Goal: Task Accomplishment & Management: Manage account settings

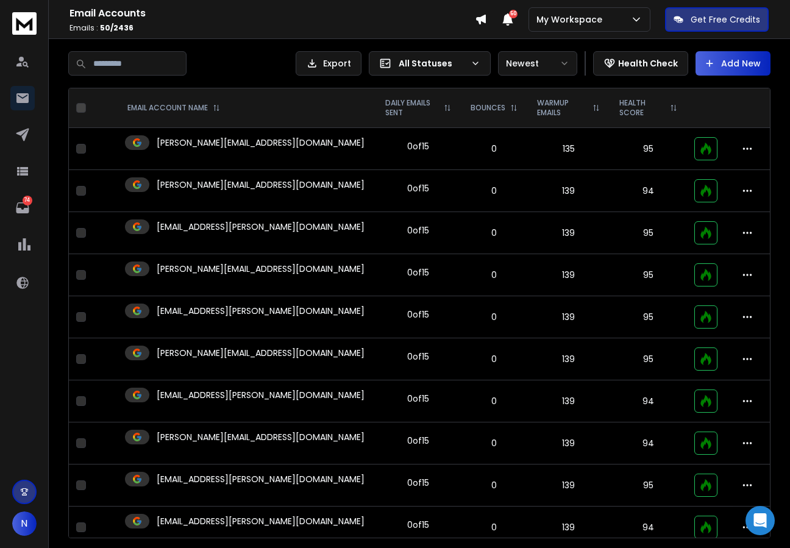
click at [38, 207] on div "74 N" at bounding box center [24, 274] width 49 height 548
click at [26, 209] on icon at bounding box center [22, 207] width 13 height 11
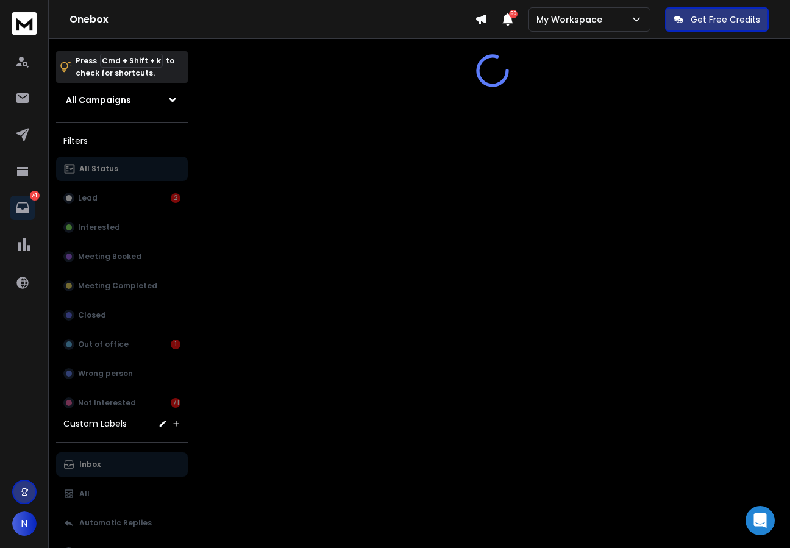
click at [133, 204] on div "All Status Lead 2 Interested Meeting Booked Meeting Completed Closed Out of off…" at bounding box center [122, 286] width 132 height 258
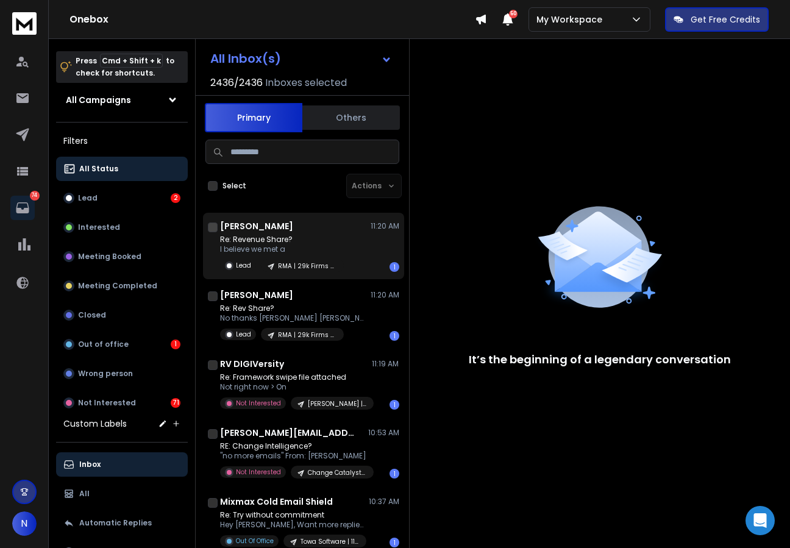
click at [341, 272] on div "Brett Ferguson 11:20 AM Re: Revenue Share? I believe we met a Lead RMA | 29k Fi…" at bounding box center [303, 246] width 201 height 66
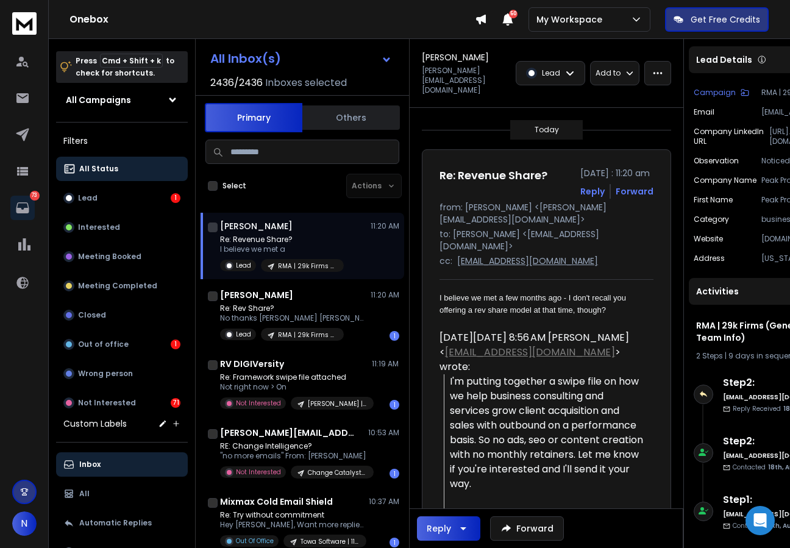
click at [532, 292] on div "I believe we met a few months ago - I don't recall you offering a rev share mod…" at bounding box center [541, 304] width 204 height 24
click at [584, 292] on div "I believe we met a few months ago - I don't recall you offering a rev share mod…" at bounding box center [541, 304] width 204 height 24
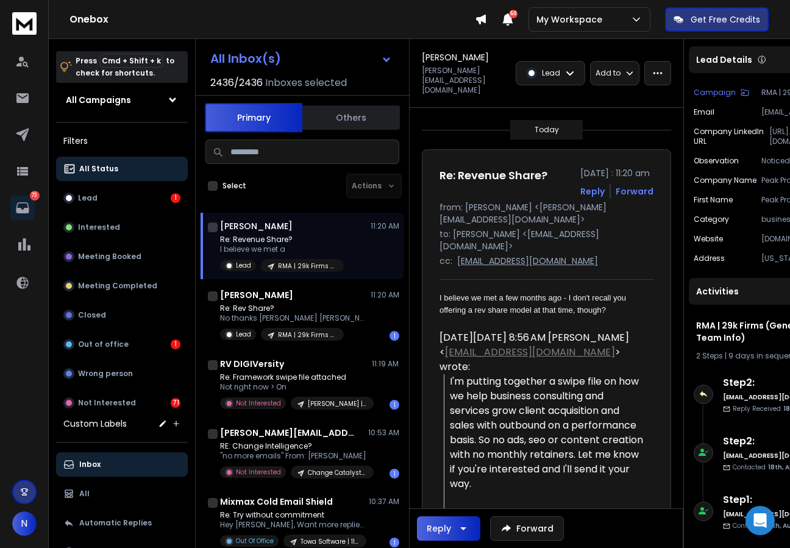
click at [584, 292] on div "I believe we met a few months ago - I don't recall you offering a rev share mod…" at bounding box center [541, 304] width 204 height 24
click at [549, 292] on div "I believe we met a few months ago - I don't recall you offering a rev share mod…" at bounding box center [541, 304] width 204 height 24
drag, startPoint x: 560, startPoint y: 191, endPoint x: 634, endPoint y: 187, distance: 73.2
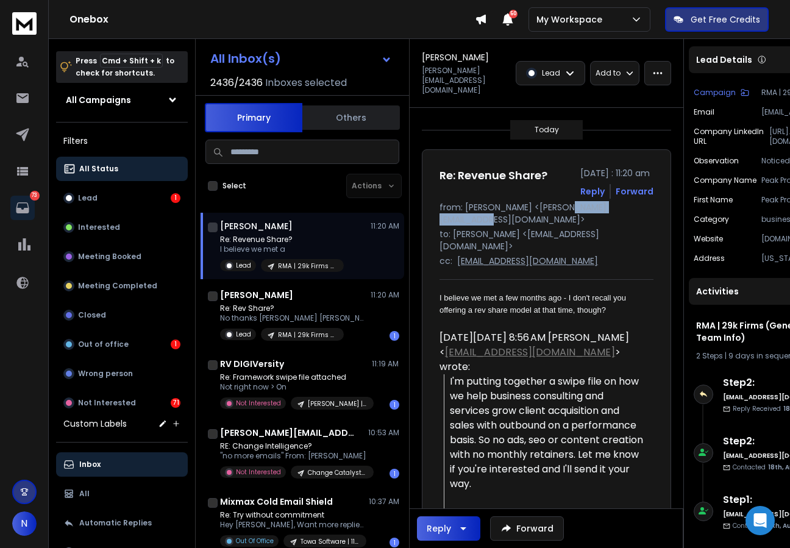
click at [634, 201] on p "from: Brett Ferguson <brett@peakprofitsllc.com>" at bounding box center [546, 213] width 214 height 24
copy p "peakprofitsllc.co"
click at [567, 194] on div "Re: Revenue Share? 18 August 2025 : 11:20 am Reply Forward from: Brett Ferguson…" at bounding box center [546, 217] width 214 height 100
drag, startPoint x: 562, startPoint y: 190, endPoint x: 635, endPoint y: 190, distance: 73.1
click at [635, 201] on p "from: Brett Ferguson <brett@peakprofitsllc.com>" at bounding box center [546, 213] width 214 height 24
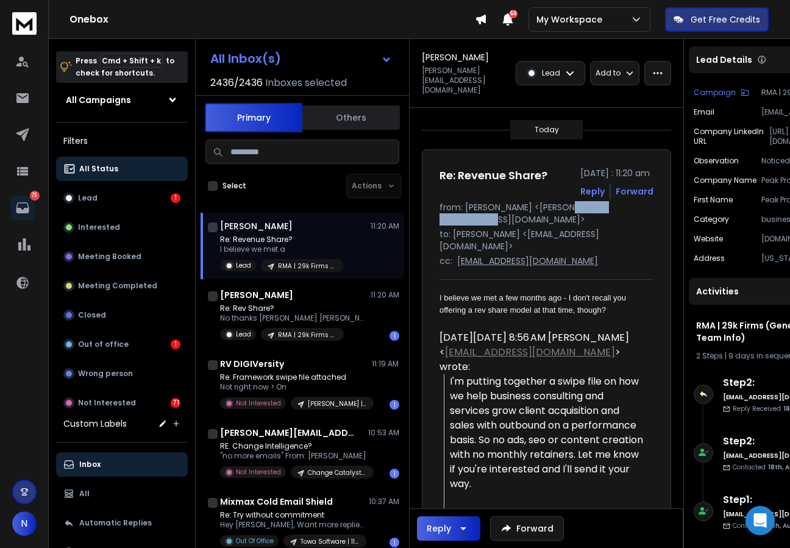
copy p "peakprofitsllc.com"
drag, startPoint x: 568, startPoint y: 228, endPoint x: 451, endPoint y: 233, distance: 117.1
click at [451, 255] on div "cc: info@peakprofitsllc.com" at bounding box center [546, 261] width 214 height 12
copy div "info@peakprofitsllc.com"
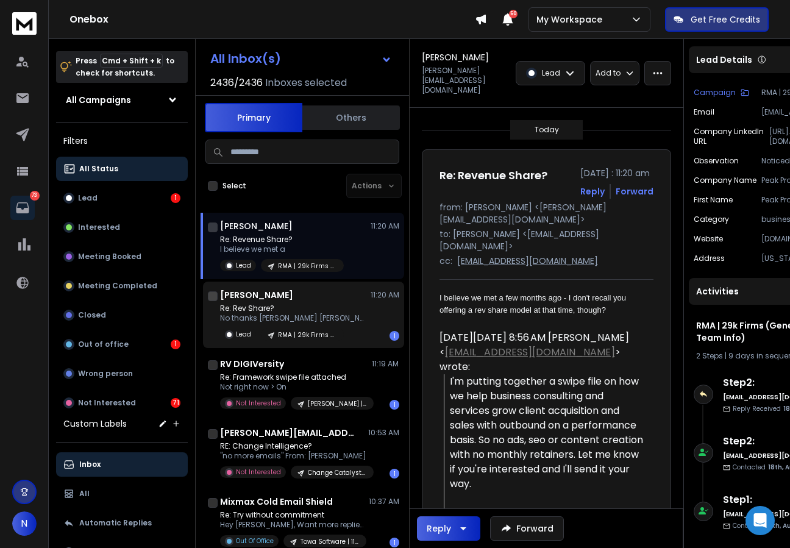
click at [270, 303] on div "Lynn Miller 11:20 AM Re: Rev Share? No thanks Lynn Miller lynn@straighttalkwrit…" at bounding box center [309, 315] width 179 height 52
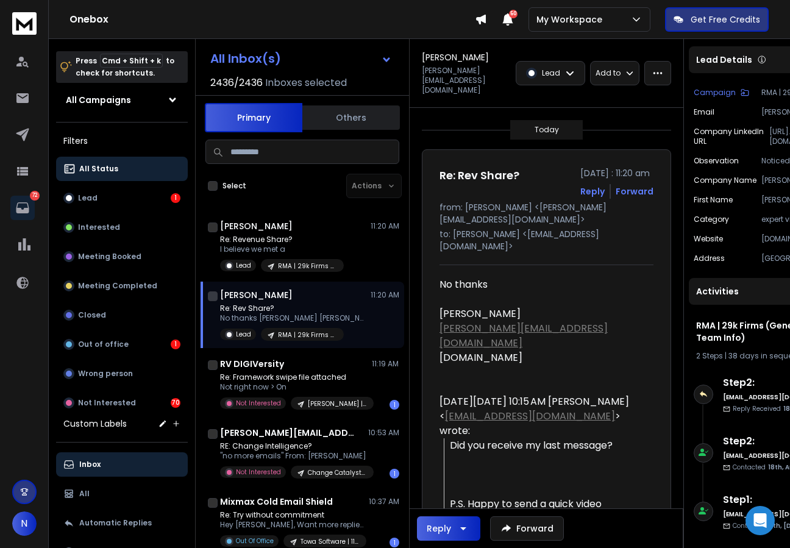
click at [579, 62] on div "Lead" at bounding box center [550, 73] width 68 height 23
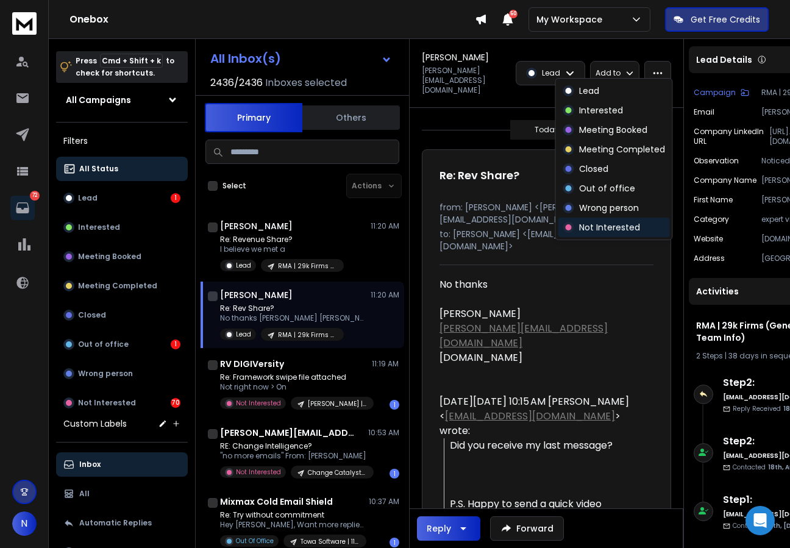
click at [595, 228] on p "Not Interested" at bounding box center [609, 227] width 61 height 12
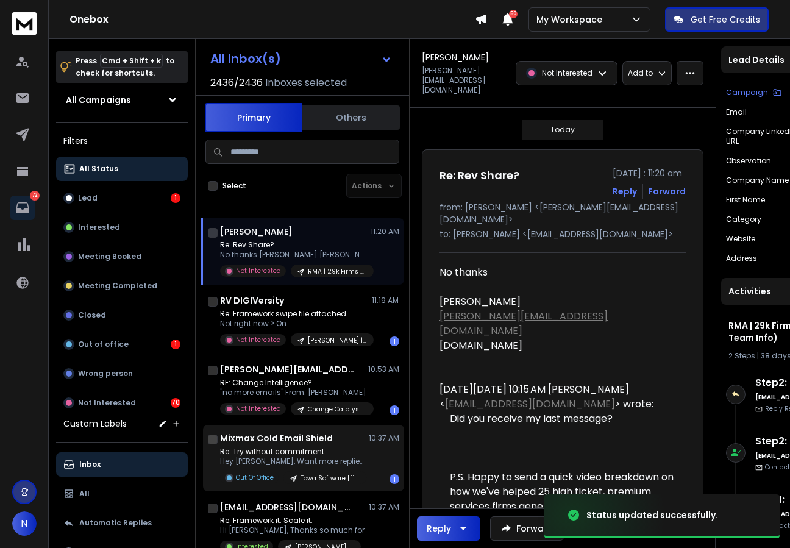
scroll to position [134, 0]
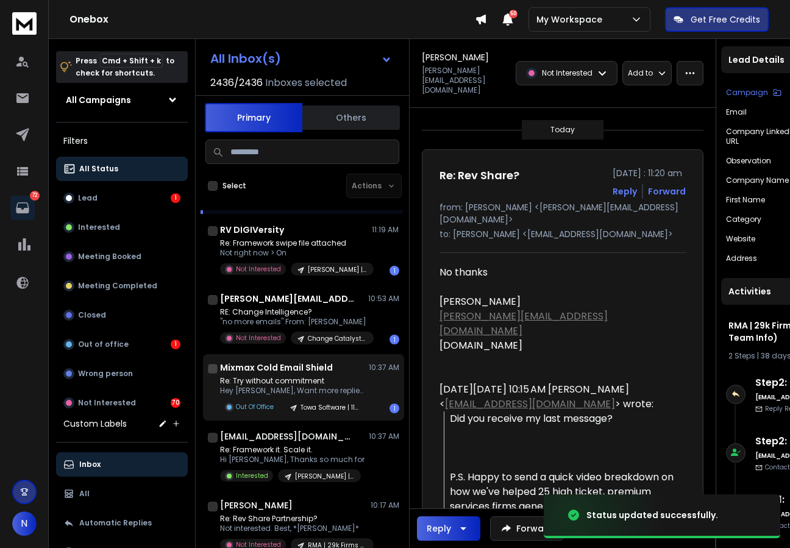
click at [330, 407] on p "Towa Software | 11.5k Software & IT Firms" at bounding box center [329, 407] width 58 height 9
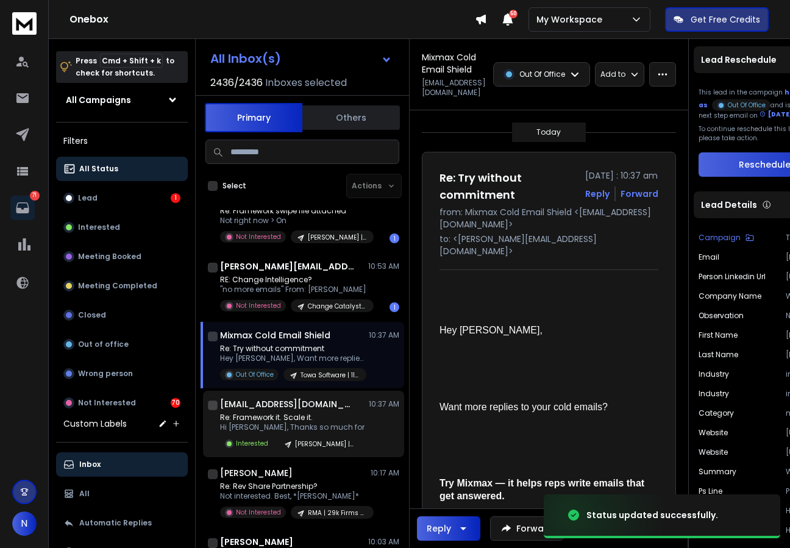
scroll to position [168, 0]
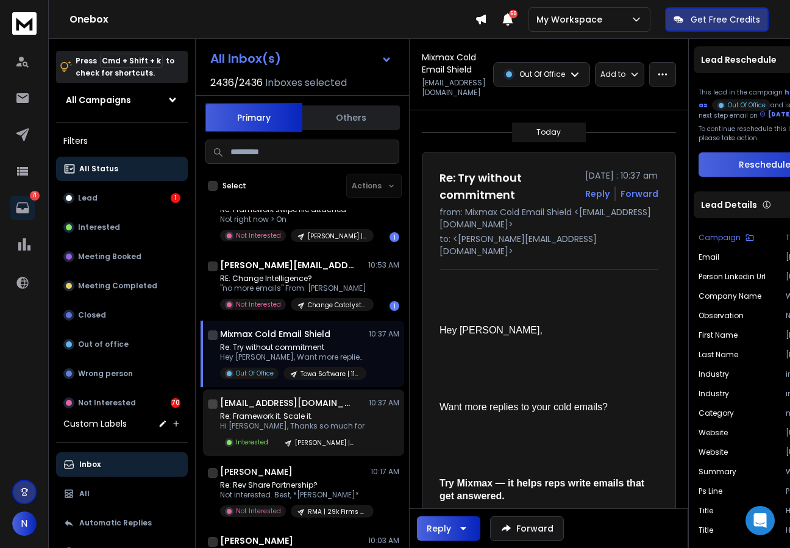
click at [304, 408] on h1 "[EMAIL_ADDRESS][DOMAIN_NAME]" at bounding box center [287, 403] width 134 height 12
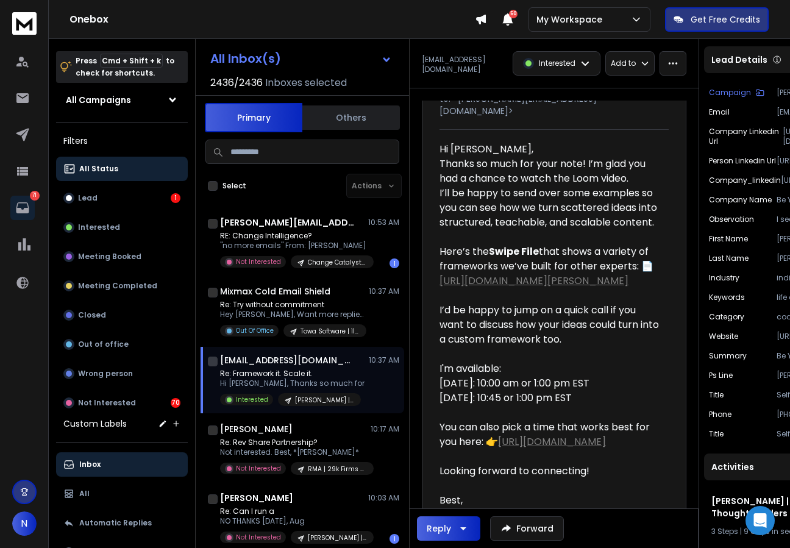
scroll to position [116, 0]
click at [510, 273] on link "https://gamma.app/docs/Melanie-Deziel-tyv9zwbhvme5ybp" at bounding box center [533, 280] width 189 height 14
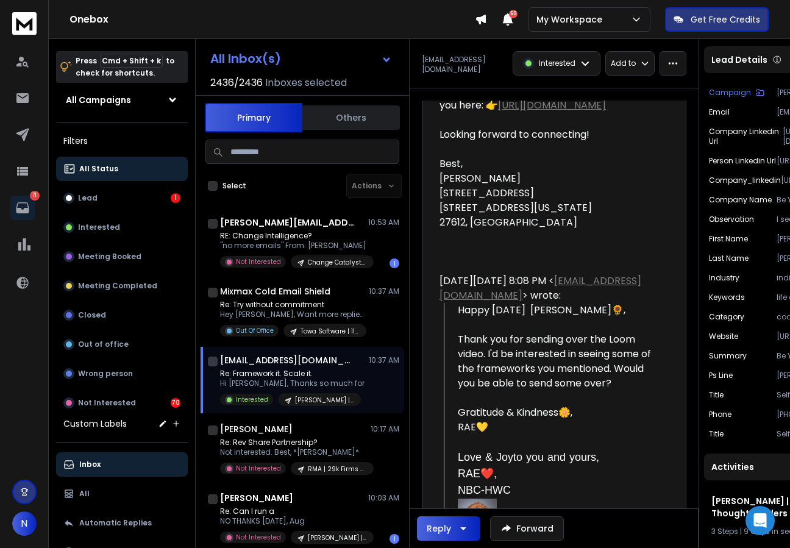
scroll to position [453, 0]
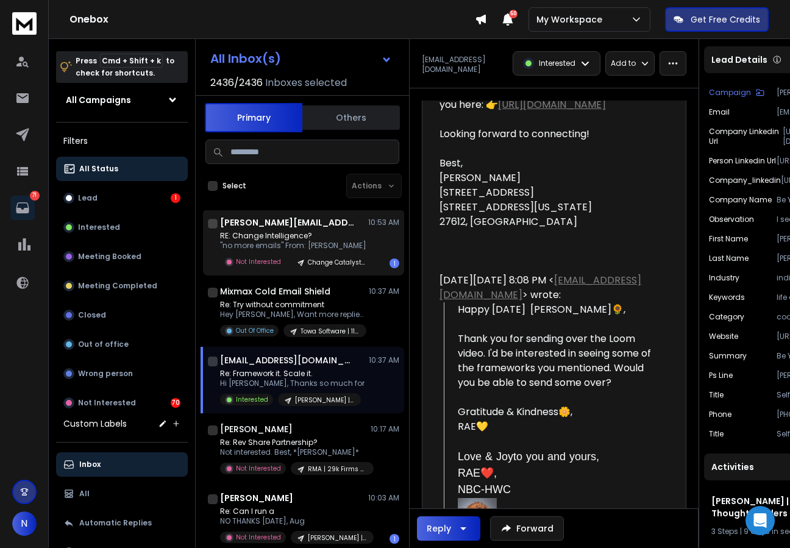
click at [289, 251] on div "RE: Change Intelligence? "no more emails" From: Barbara Not Interested Change C…" at bounding box center [297, 249] width 154 height 37
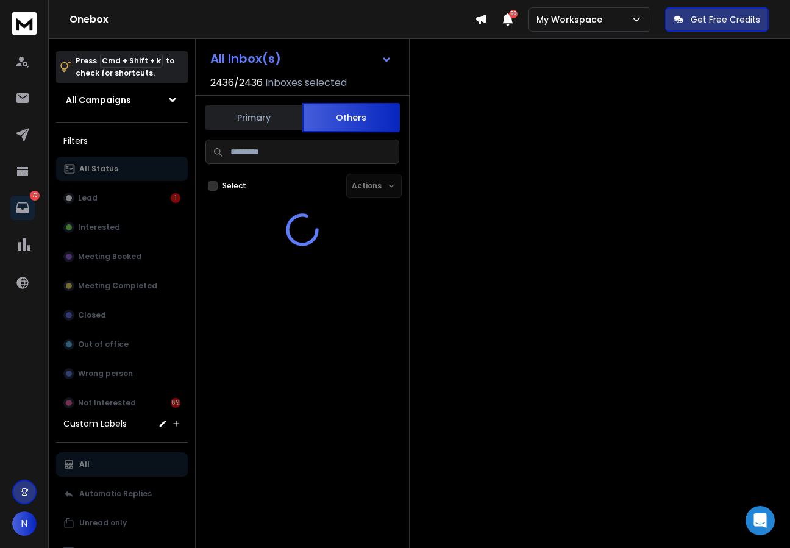
click at [361, 119] on button "Others" at bounding box center [350, 117] width 97 height 29
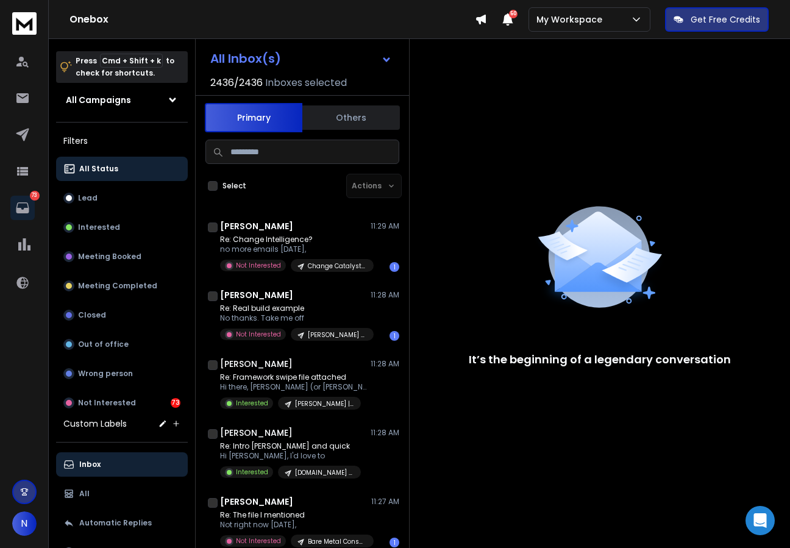
drag, startPoint x: 263, startPoint y: 115, endPoint x: 336, endPoint y: 104, distance: 73.8
click at [336, 105] on div "Primary Others" at bounding box center [302, 117] width 195 height 24
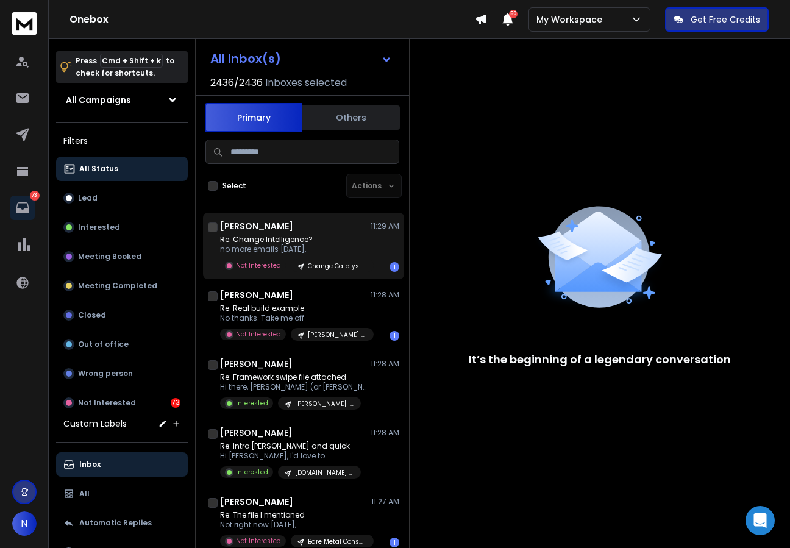
click at [340, 245] on p "no more emails [DATE]," at bounding box center [293, 249] width 146 height 10
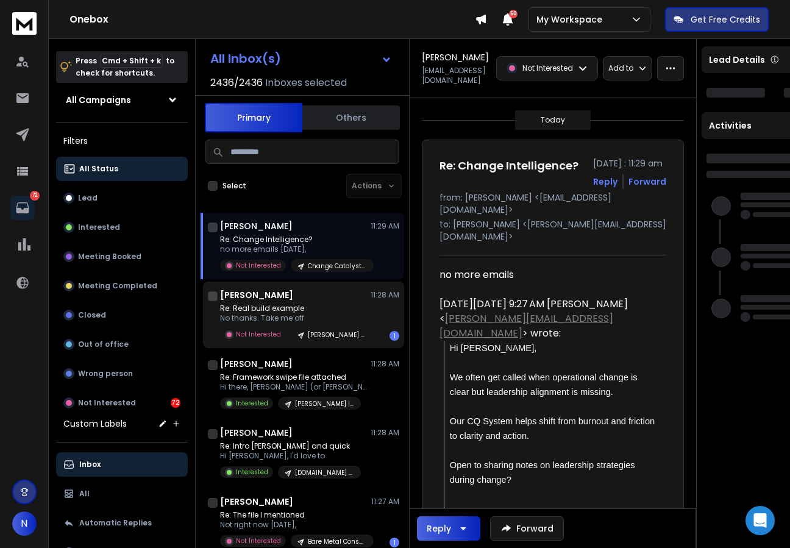
click at [349, 297] on div "Jason Chapman 11:28 AM" at bounding box center [309, 295] width 179 height 12
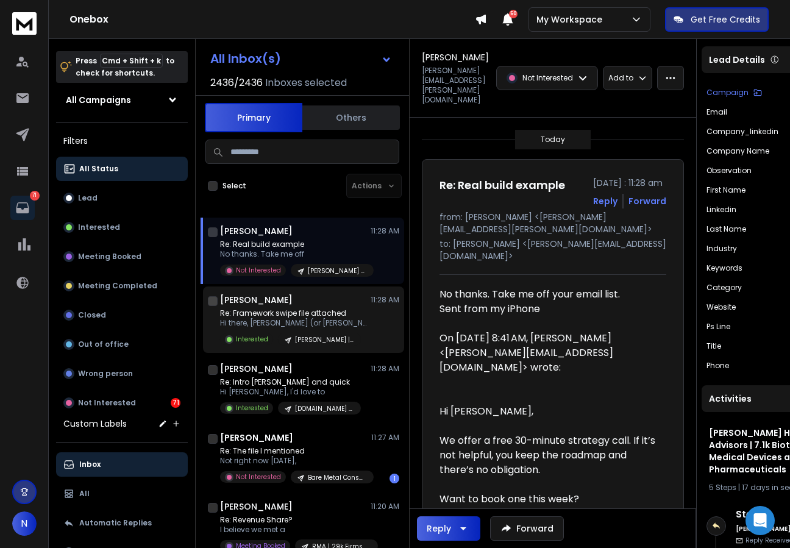
scroll to position [65, 0]
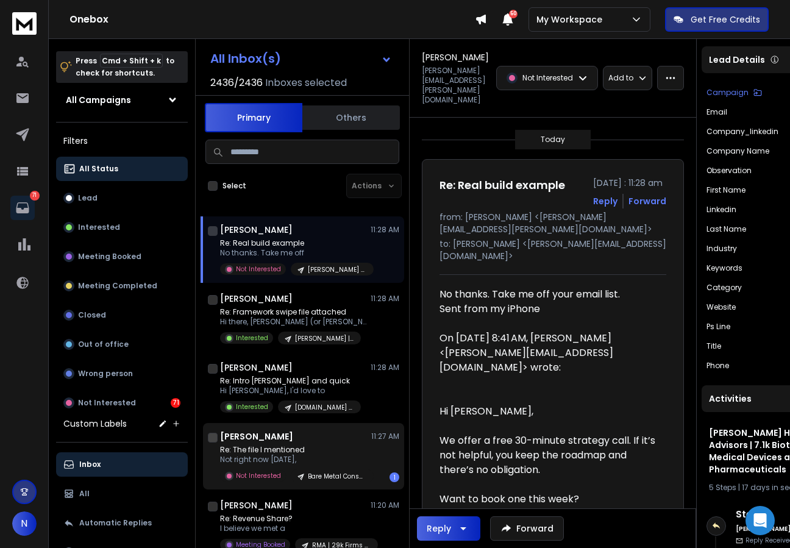
click at [309, 438] on div "Jamie Barrett 11:27 AM" at bounding box center [309, 436] width 179 height 12
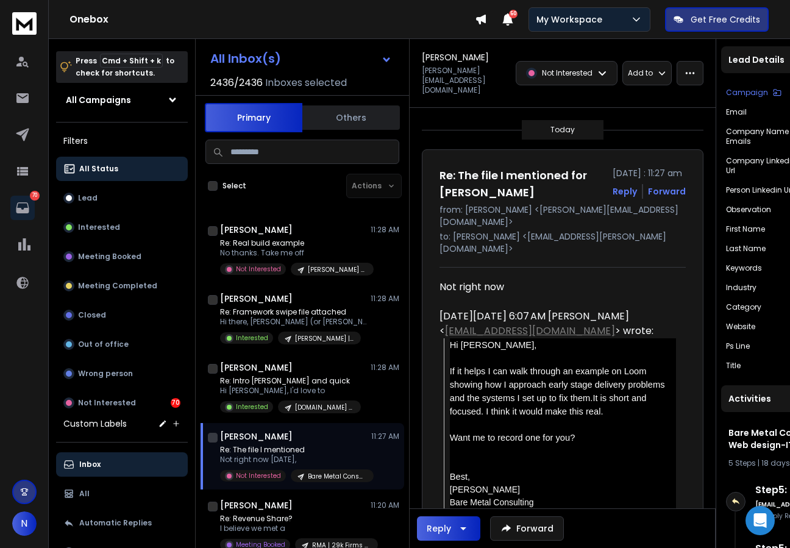
click at [572, 30] on button "My Workspace" at bounding box center [589, 19] width 122 height 24
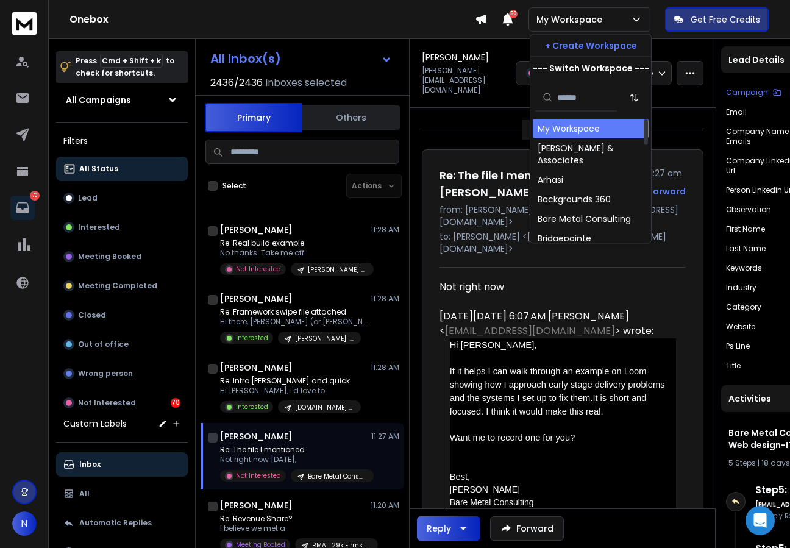
click at [548, 126] on div "My Workspace" at bounding box center [568, 128] width 62 height 12
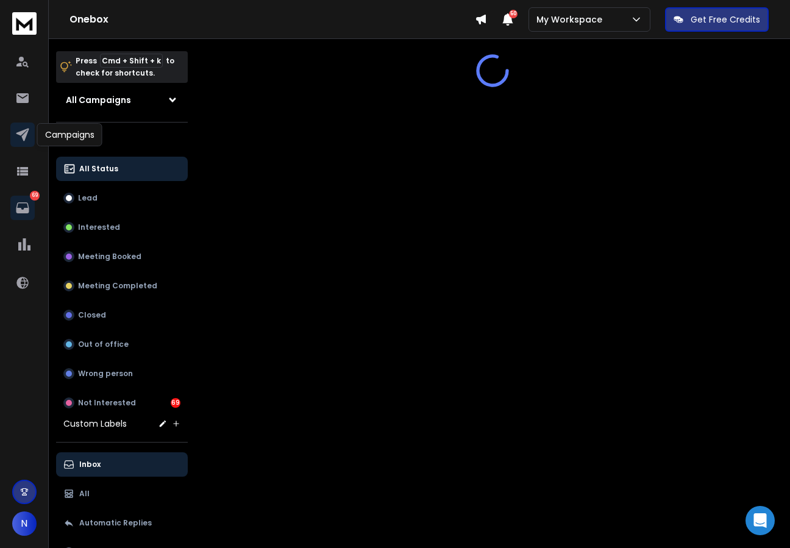
click at [24, 135] on icon at bounding box center [22, 134] width 13 height 13
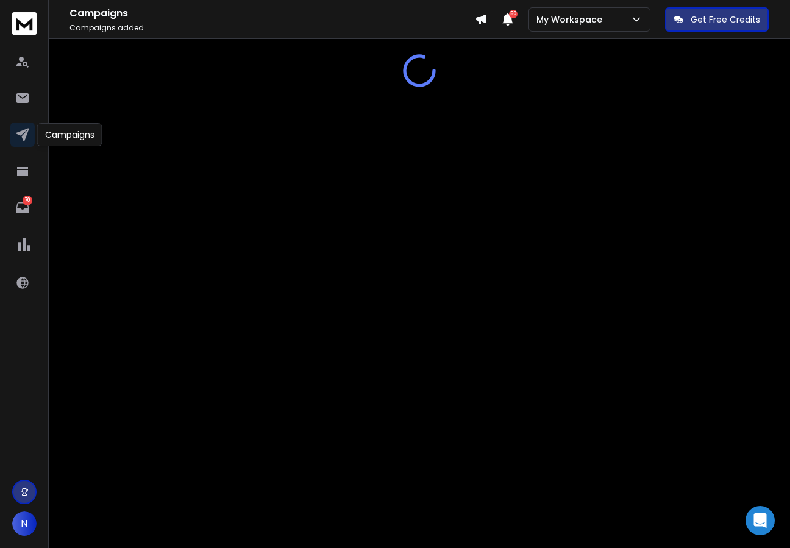
click at [21, 131] on icon at bounding box center [22, 134] width 13 height 13
click at [551, 15] on p "My Workspace" at bounding box center [571, 19] width 71 height 12
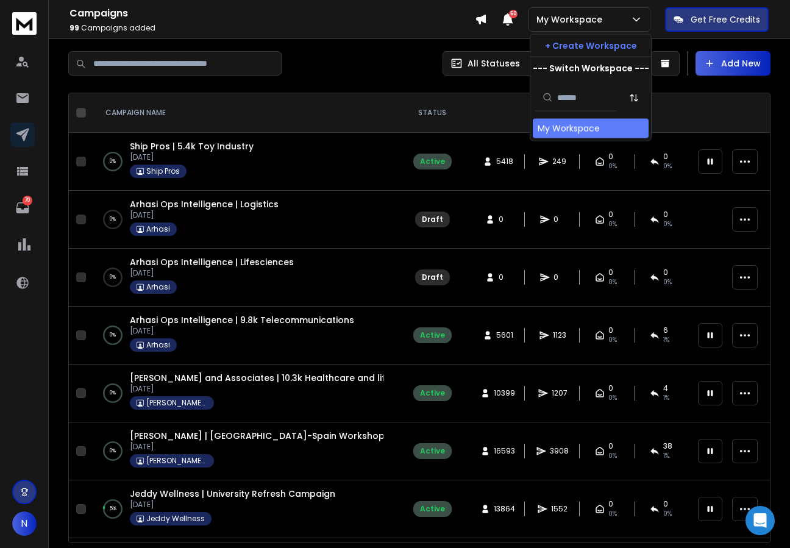
click at [548, 132] on div "My Workspace" at bounding box center [568, 128] width 62 height 12
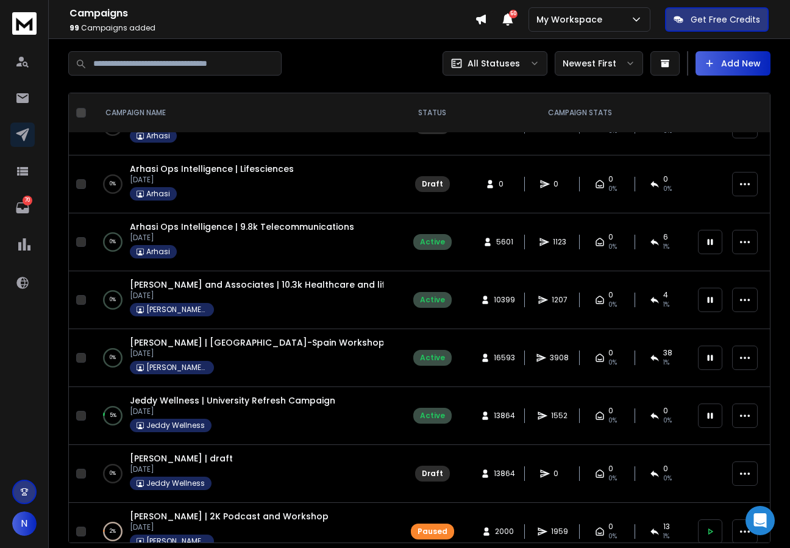
scroll to position [104, 0]
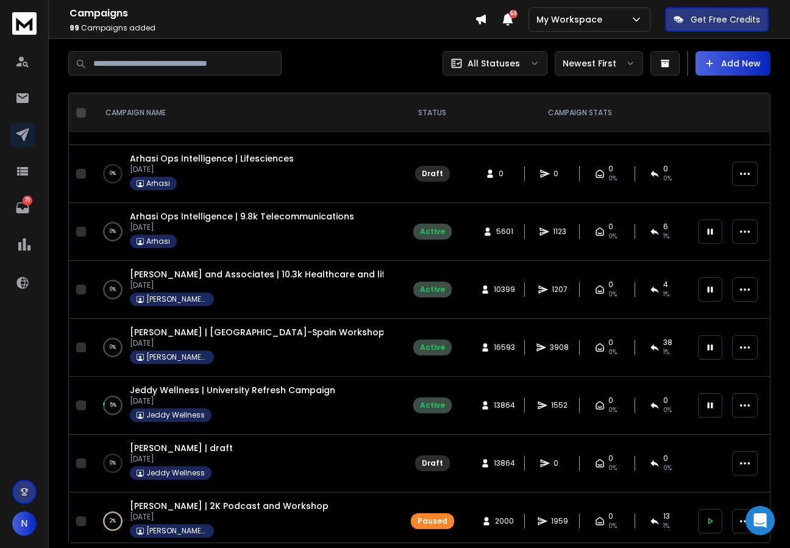
click at [704, 410] on icon at bounding box center [709, 405] width 11 height 11
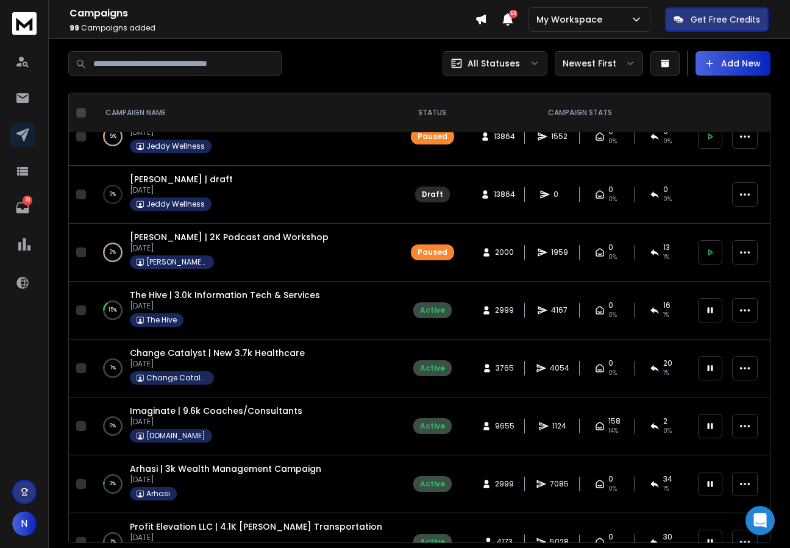
scroll to position [0, 0]
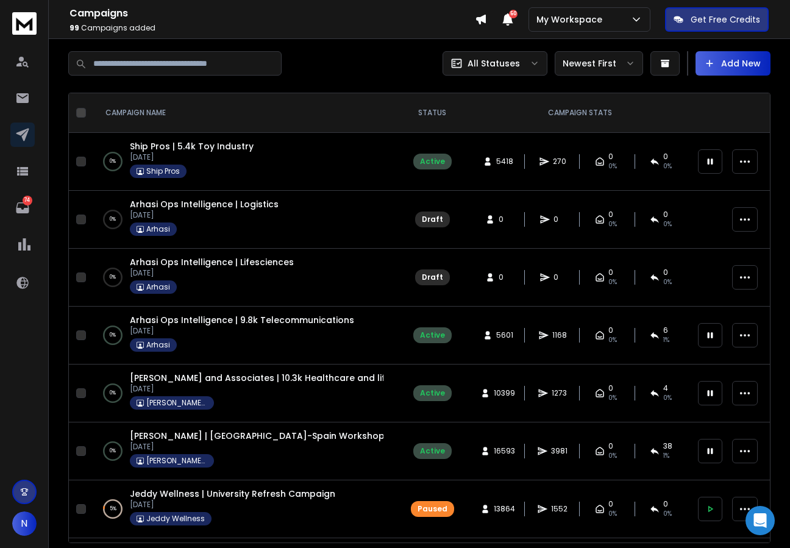
click at [289, 158] on div "0 % Ship Pros | 5.4k Toy Industry [DATE] Ship Pros" at bounding box center [243, 161] width 280 height 43
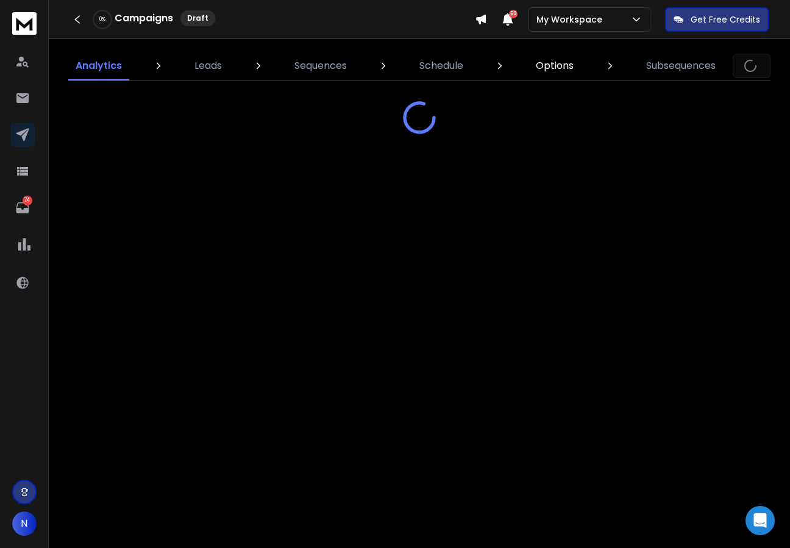
click at [567, 65] on p "Options" at bounding box center [554, 65] width 38 height 15
select select "*"
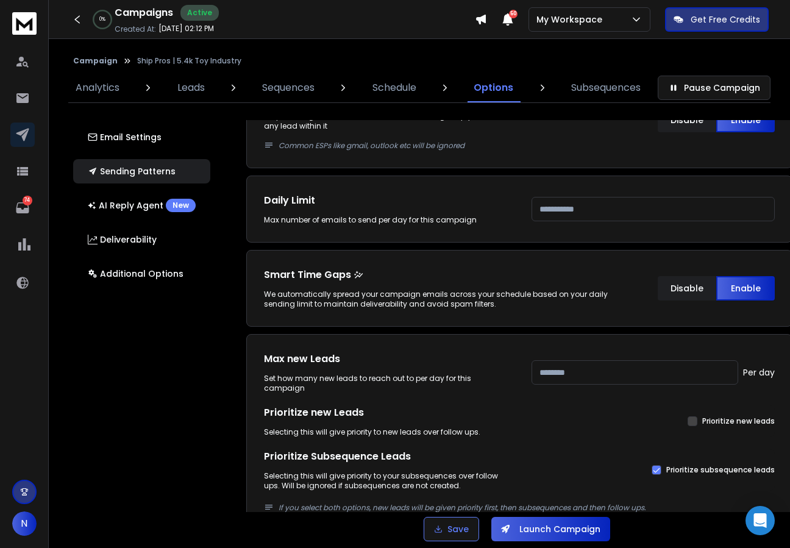
scroll to position [547, 0]
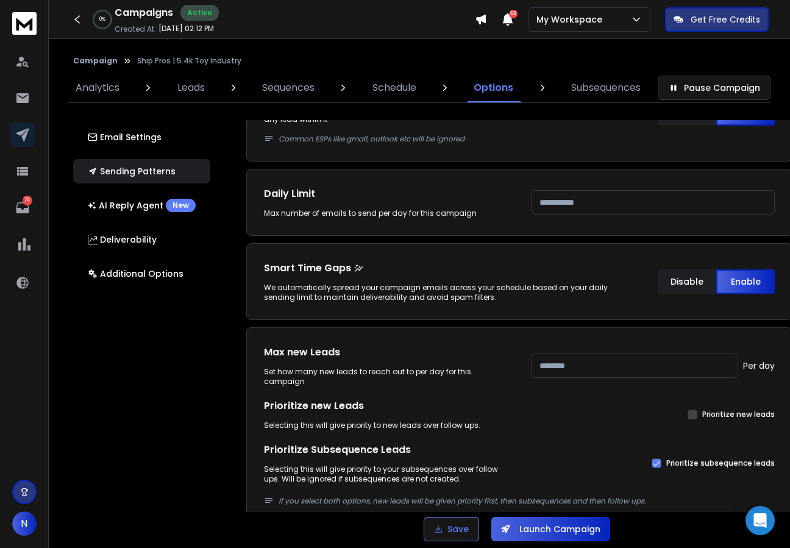
click at [685, 411] on div "Prioritize new leads" at bounding box center [652, 414] width 243 height 24
click at [695, 414] on button "Prioritize new leads" at bounding box center [692, 414] width 10 height 10
click at [453, 528] on button "Save" at bounding box center [450, 529] width 55 height 24
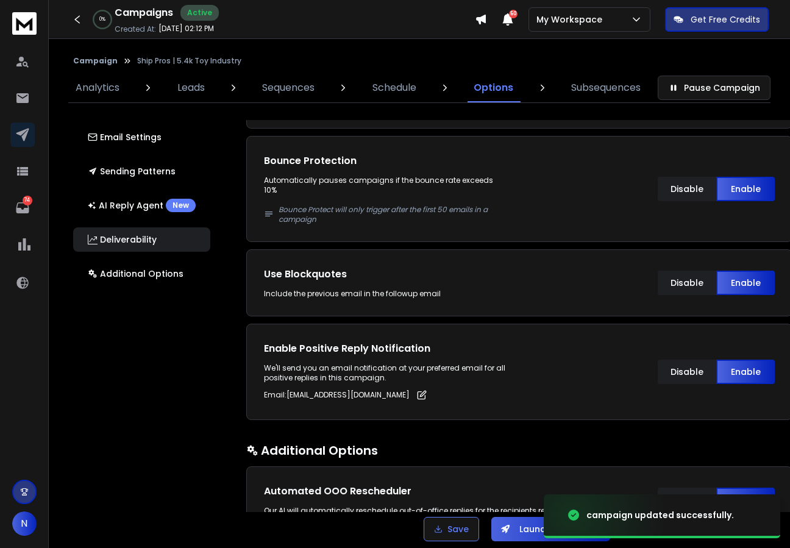
scroll to position [2473, 0]
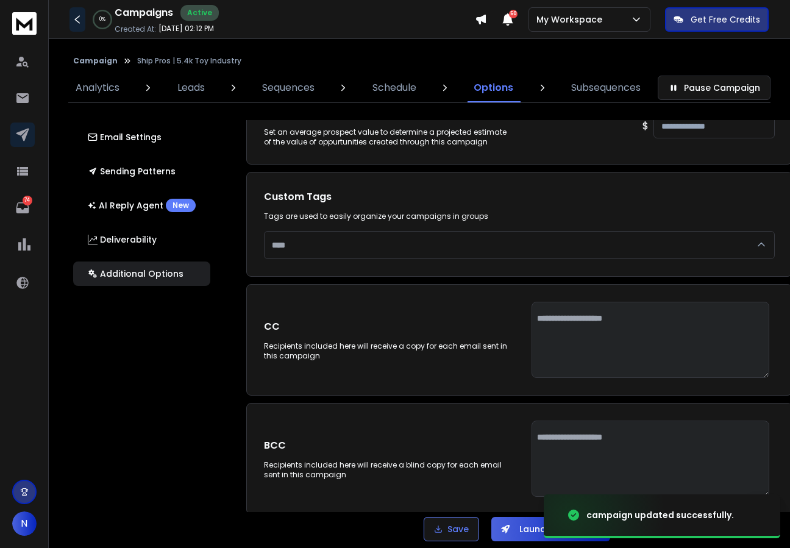
click at [72, 21] on icon at bounding box center [77, 19] width 11 height 11
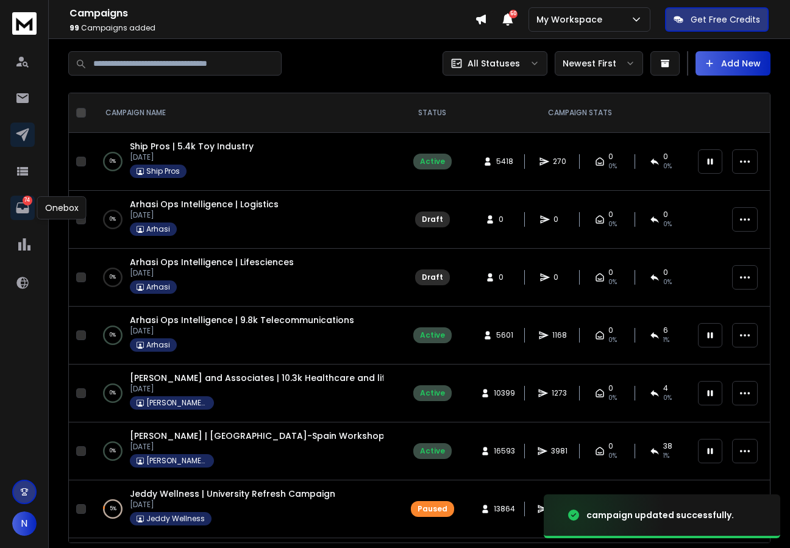
click at [19, 211] on icon at bounding box center [22, 207] width 13 height 11
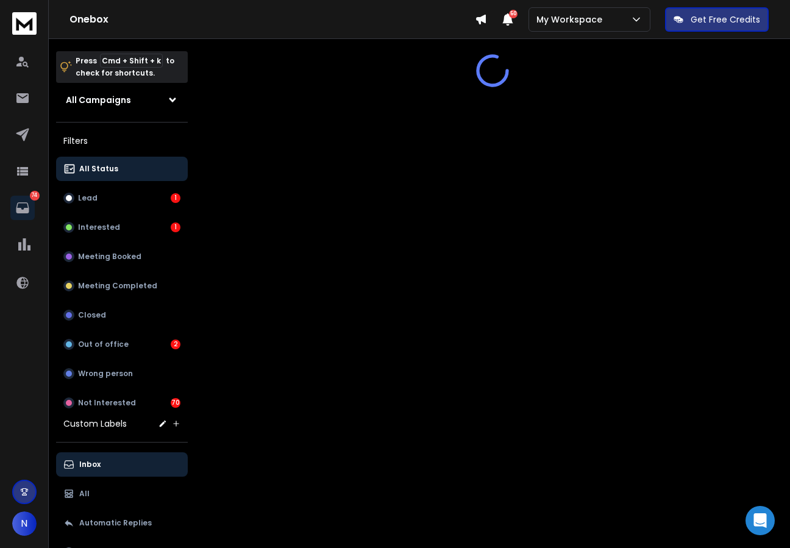
click at [113, 211] on div "All Status Lead 1 Interested 1 Meeting Booked Meeting Completed Closed Out of o…" at bounding box center [122, 286] width 132 height 258
click at [139, 190] on button "Lead 1" at bounding box center [122, 198] width 132 height 24
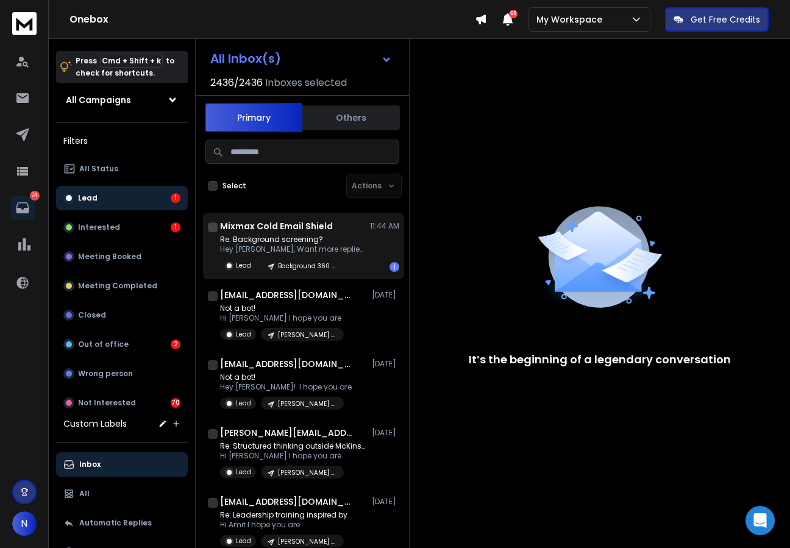
click at [368, 232] on div "Mixmax Cold Email Shield 11:44 AM Re: Background screening? Hey [PERSON_NAME], …" at bounding box center [309, 246] width 179 height 52
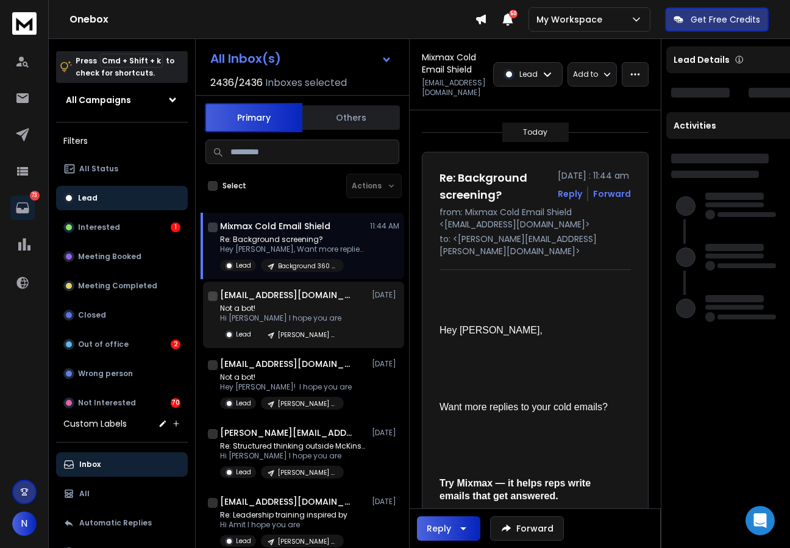
click at [281, 300] on h1 "[EMAIL_ADDRESS][DOMAIN_NAME]" at bounding box center [287, 295] width 134 height 12
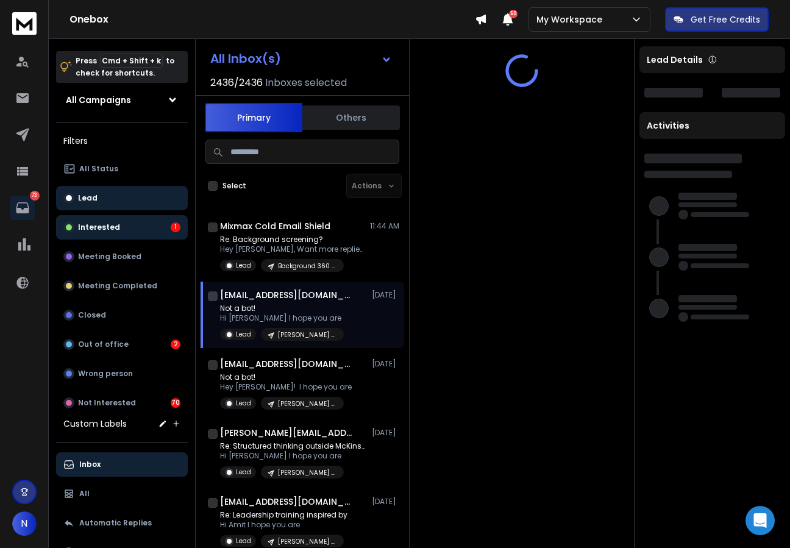
click at [127, 230] on button "Interested 1" at bounding box center [122, 227] width 132 height 24
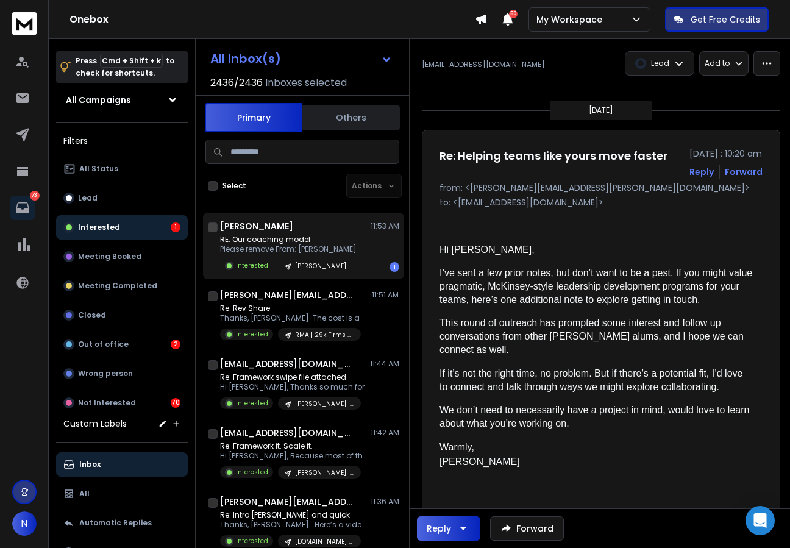
click at [355, 263] on div "[PERSON_NAME] | 4.2K Healthcare C level" at bounding box center [319, 265] width 83 height 13
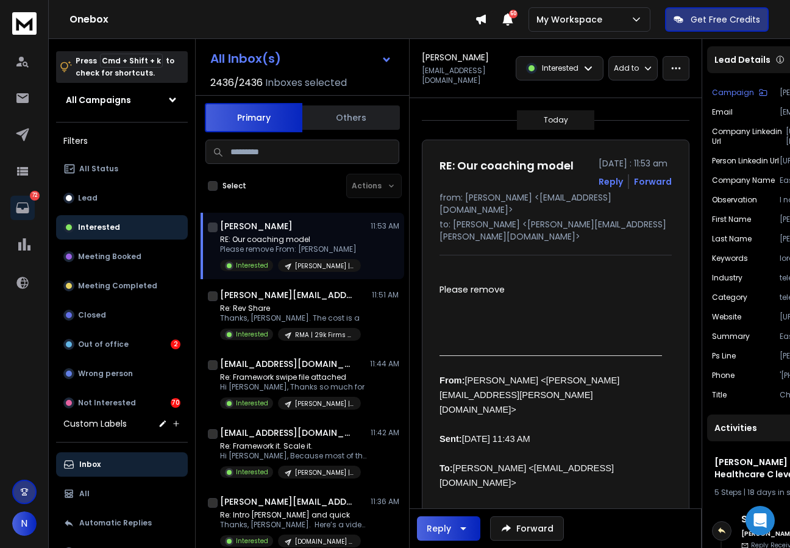
click at [578, 59] on div "[PERSON_NAME] [PERSON_NAME] [EMAIL_ADDRESS][DOMAIN_NAME] Interested Add to Inte…" at bounding box center [555, 68] width 267 height 34
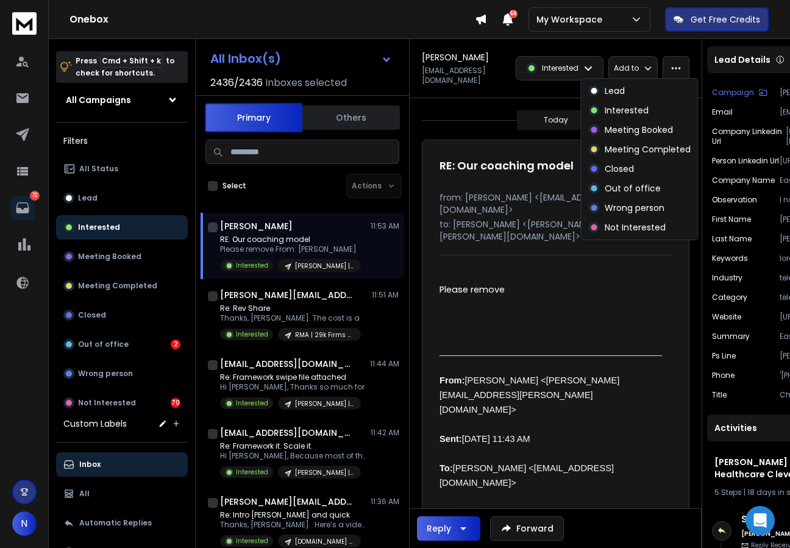
click at [578, 66] on p "Interested" at bounding box center [560, 68] width 37 height 10
click at [617, 224] on p "Not Interested" at bounding box center [634, 227] width 61 height 12
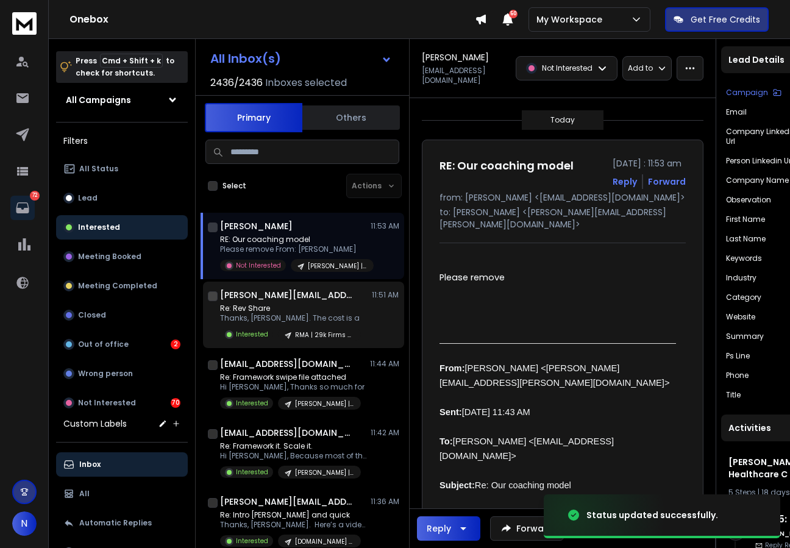
click at [280, 328] on div "RMA | 29k Firms (General Team Info)" at bounding box center [319, 334] width 83 height 13
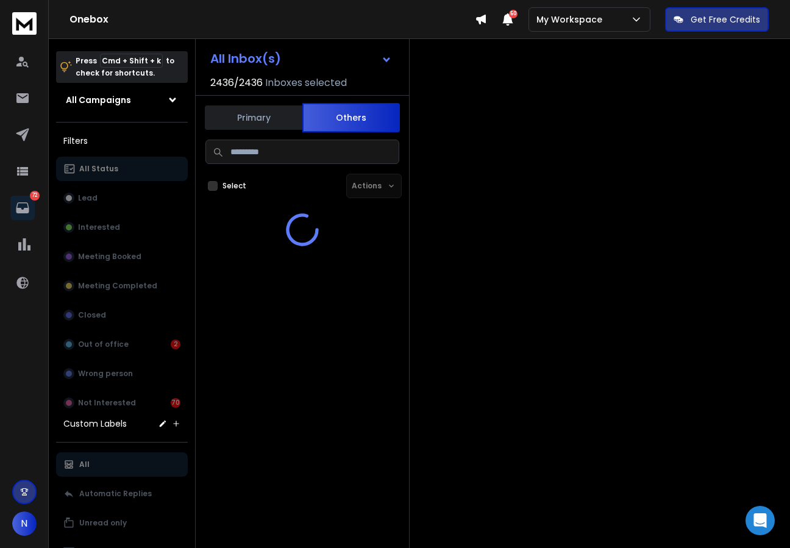
click at [395, 108] on button "Others" at bounding box center [350, 117] width 97 height 29
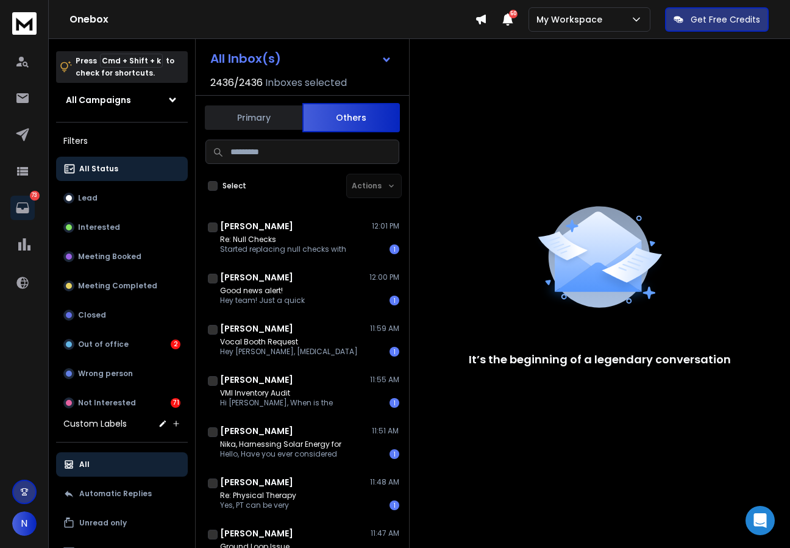
click at [271, 114] on button "Primary" at bounding box center [253, 117] width 97 height 27
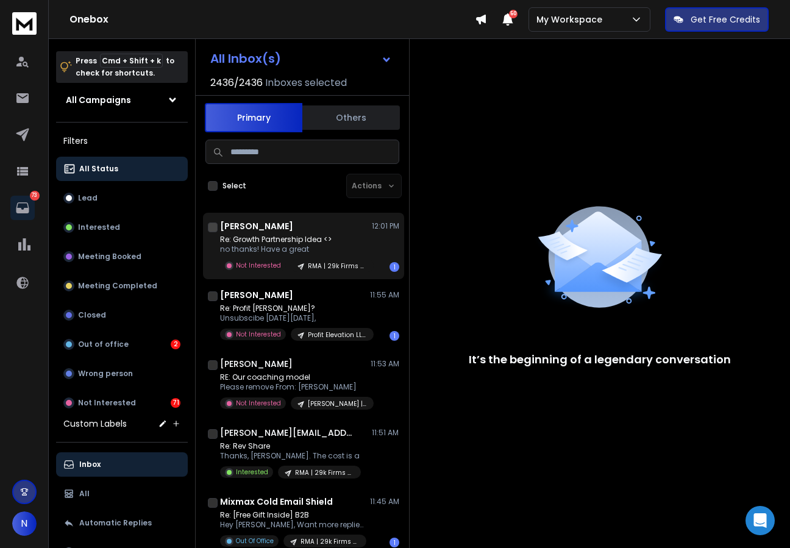
scroll to position [41, 0]
